Goal: Task Accomplishment & Management: Manage account settings

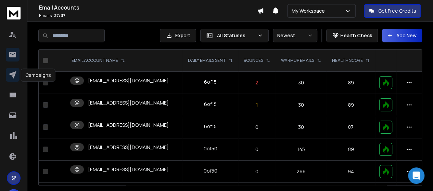
click at [16, 75] on icon at bounding box center [13, 75] width 8 height 8
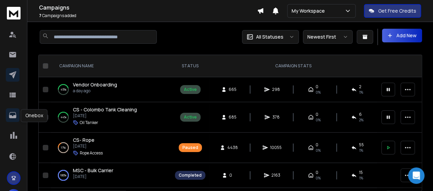
click at [17, 118] on link at bounding box center [13, 115] width 14 height 14
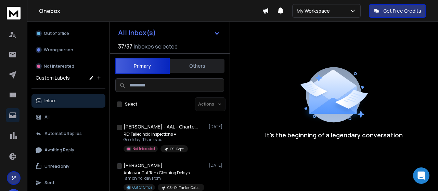
scroll to position [160, 0]
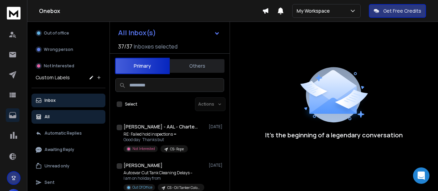
click at [47, 118] on p "All" at bounding box center [46, 116] width 5 height 5
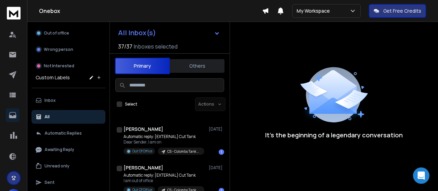
scroll to position [75, 0]
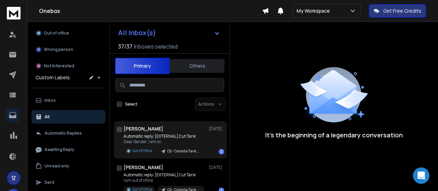
click at [159, 137] on p "Automatic reply: [EXTERNAL] Cut Tank" at bounding box center [164, 136] width 81 height 5
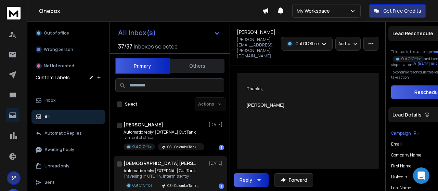
scroll to position [117, 0]
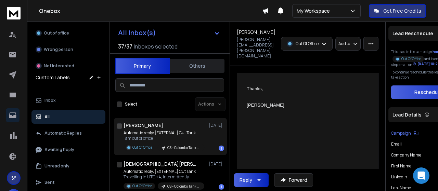
click at [162, 130] on div "[PERSON_NAME] [DATE] Automatic reply: [EXTERNAL] Cut Tank I am out of office Ou…" at bounding box center [174, 136] width 101 height 29
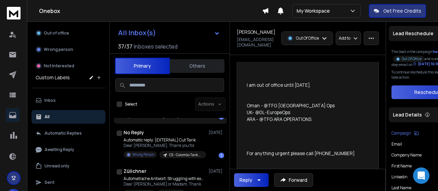
scroll to position [265, 0]
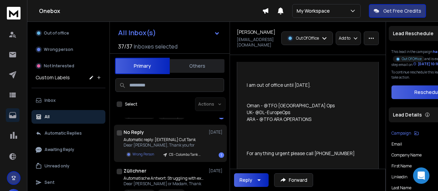
click at [164, 147] on p "Dear [PERSON_NAME], Thank you for" at bounding box center [165, 145] width 82 height 5
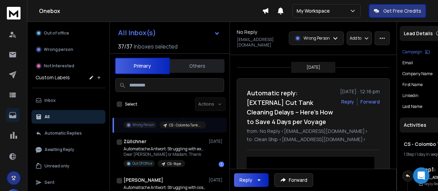
scroll to position [298, 0]
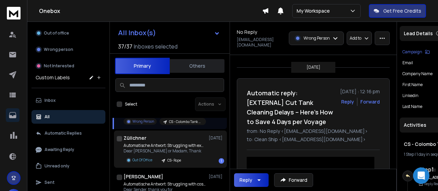
click at [173, 147] on p "Automatische Antwort: Struggling with expensive" at bounding box center [165, 145] width 82 height 5
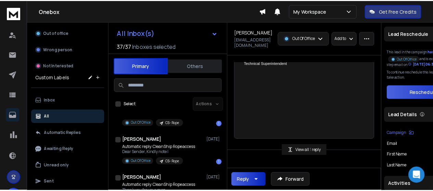
scroll to position [572, 0]
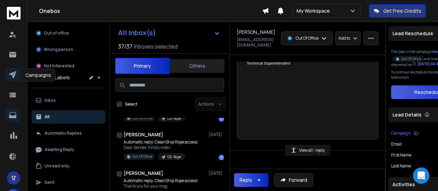
click at [12, 72] on icon at bounding box center [13, 75] width 8 height 8
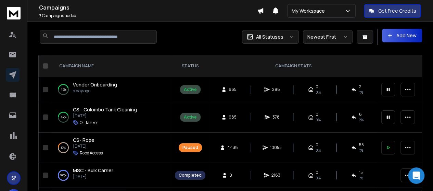
click at [123, 116] on p "[DATE]" at bounding box center [105, 115] width 64 height 5
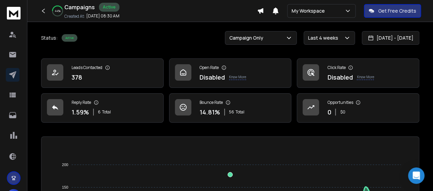
scroll to position [18, 0]
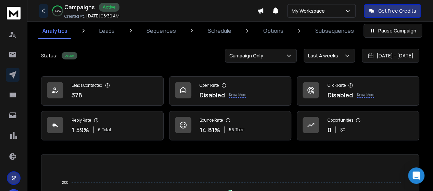
click at [43, 13] on icon at bounding box center [43, 11] width 6 height 6
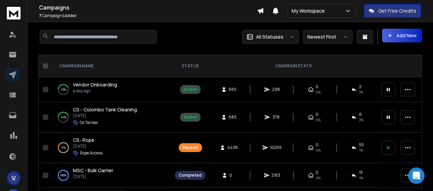
click at [112, 88] on span "Vendor Onboarding" at bounding box center [95, 84] width 44 height 7
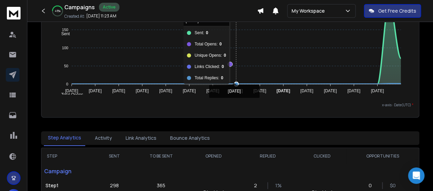
scroll to position [235, 0]
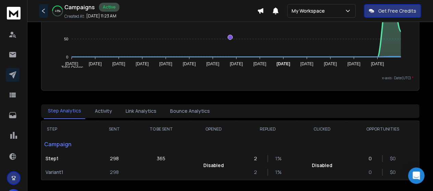
click at [43, 10] on icon at bounding box center [43, 11] width 3 height 4
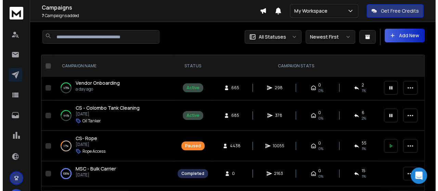
scroll to position [2, 0]
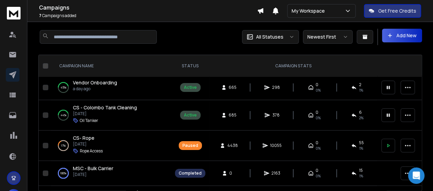
click at [118, 92] on div "45 % Vendor Onboarding a day ago" at bounding box center [111, 87] width 106 height 16
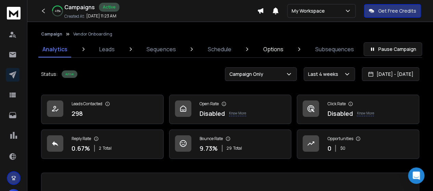
click at [277, 48] on p "Options" at bounding box center [273, 49] width 20 height 8
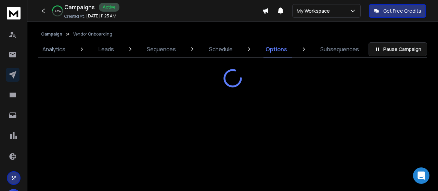
select select "*"
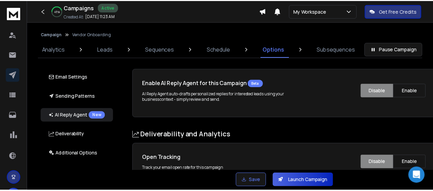
scroll to position [711, 0]
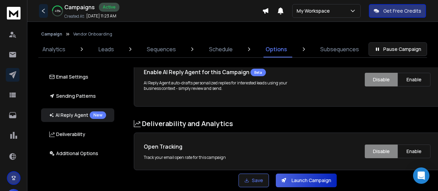
click at [40, 10] on icon at bounding box center [43, 11] width 6 height 6
